Goal: Navigation & Orientation: Find specific page/section

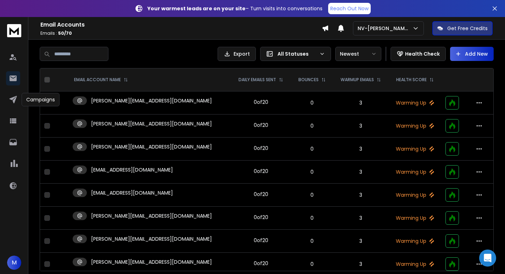
scroll to position [142, 0]
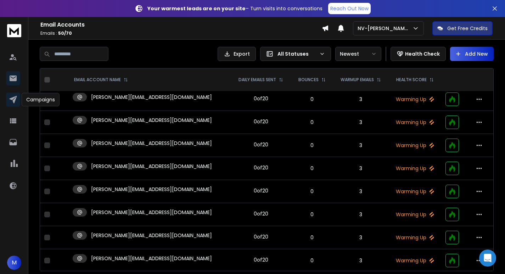
click at [15, 101] on icon at bounding box center [12, 99] width 7 height 7
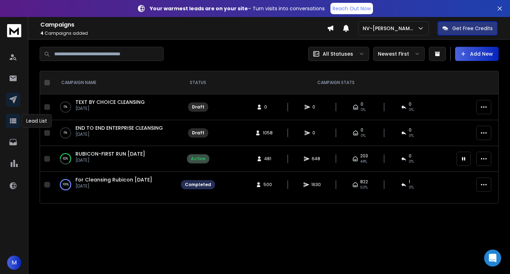
click at [14, 119] on icon at bounding box center [13, 120] width 6 height 5
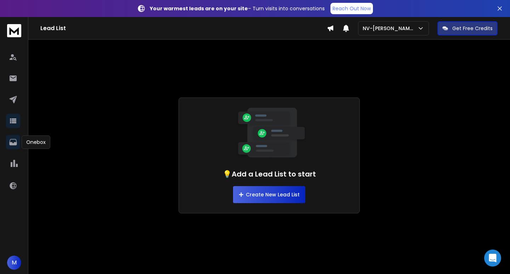
click at [13, 145] on icon at bounding box center [12, 142] width 7 height 6
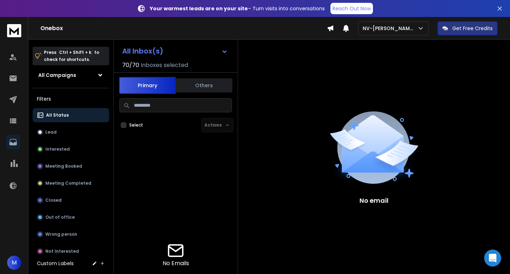
click at [213, 81] on button "Others" at bounding box center [204, 86] width 57 height 16
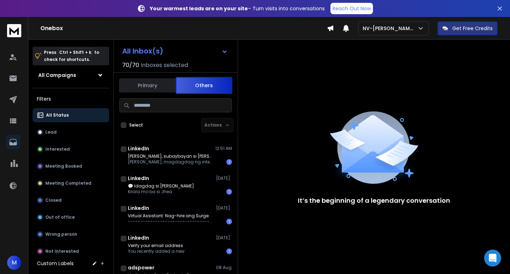
click at [157, 83] on button "Primary" at bounding box center [147, 86] width 57 height 16
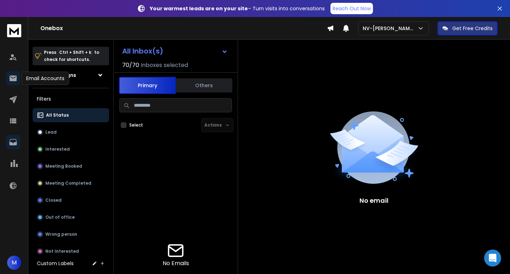
click at [14, 80] on icon at bounding box center [13, 78] width 7 height 6
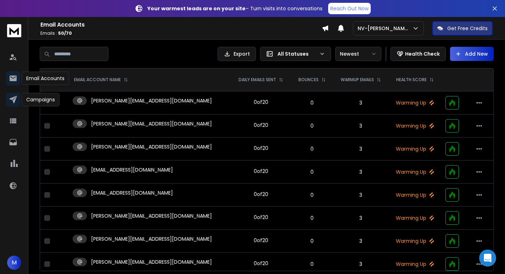
click at [11, 98] on icon at bounding box center [13, 99] width 9 height 9
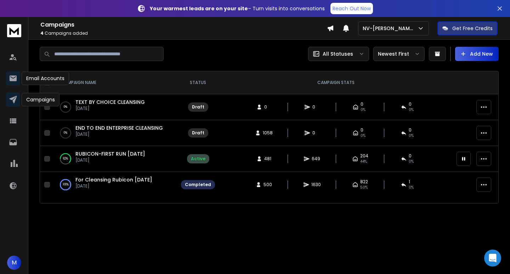
click at [12, 79] on icon at bounding box center [13, 78] width 7 height 6
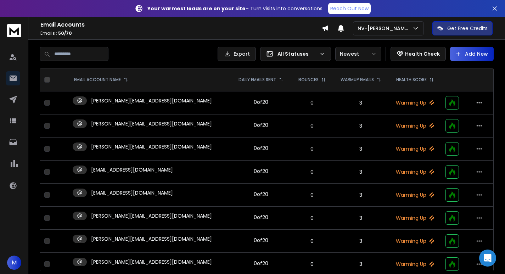
click at [231, 266] on td "0 of 20" at bounding box center [261, 262] width 60 height 18
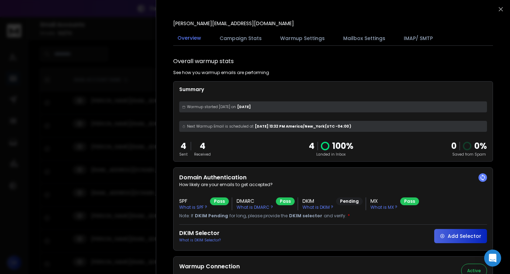
click at [92, 103] on div at bounding box center [255, 137] width 510 height 274
